Goal: Check status

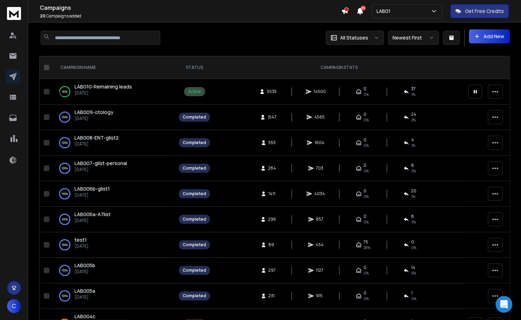
click at [472, 92] on icon at bounding box center [475, 91] width 6 height 6
click at [474, 91] on button at bounding box center [475, 92] width 14 height 14
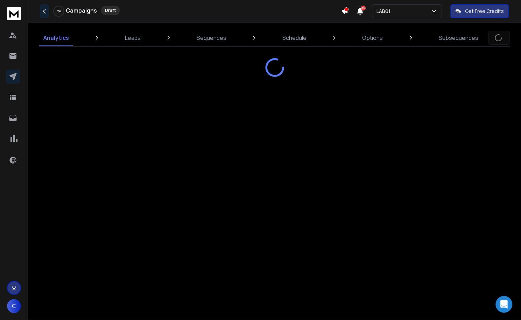
click at [46, 12] on icon at bounding box center [44, 11] width 6 height 6
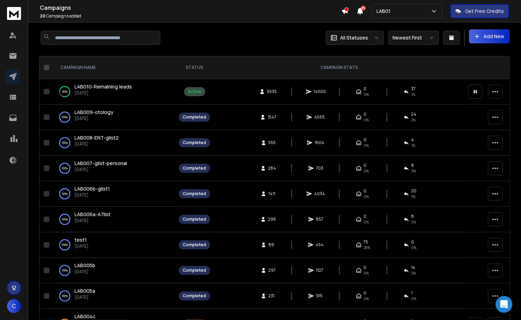
click at [198, 66] on th "STATUS" at bounding box center [195, 67] width 40 height 23
drag, startPoint x: 318, startPoint y: 66, endPoint x: 368, endPoint y: 58, distance: 50.3
click at [368, 58] on th "CAMPAIGN STATS" at bounding box center [339, 67] width 250 height 23
